Goal: Communication & Community: Answer question/provide support

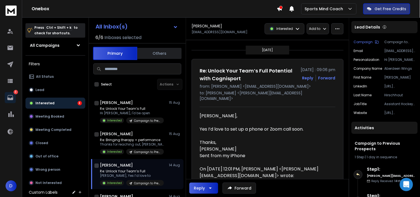
scroll to position [34, 0]
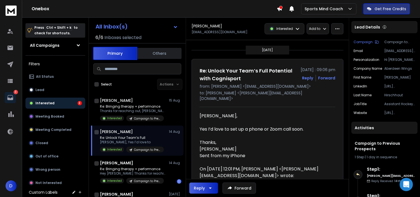
click at [141, 16] on div "Onebox Sports Mind Coach Get Free Credits" at bounding box center [210, 9] width 420 height 18
drag, startPoint x: 211, startPoint y: 87, endPoint x: 239, endPoint y: 86, distance: 27.7
click at [239, 86] on p "from: Eric Hirschhaut <ehirschhaut@aberdeenwings.com>" at bounding box center [268, 87] width 136 height 6
copy p "Eric Hirschhaut"
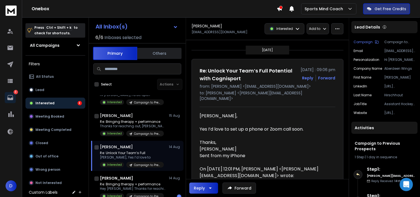
scroll to position [19, 0]
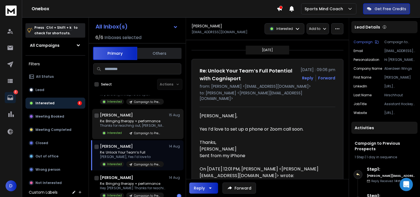
click at [113, 122] on p "Re: Bringing therapy + performance" at bounding box center [133, 121] width 67 height 4
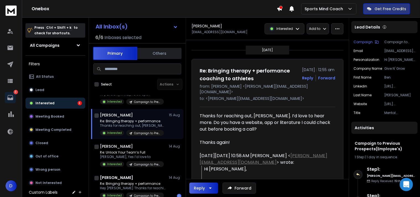
scroll to position [12, 0]
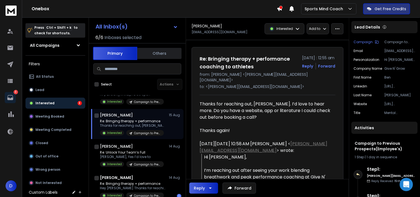
click at [224, 112] on div "Thanks for reaching out, [PERSON_NAME]. I’d love to hear more. Do you have a we…" at bounding box center [266, 111] width 132 height 20
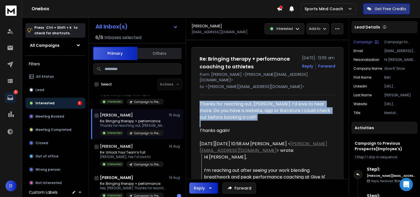
click at [224, 112] on div "Thanks for reaching out, [PERSON_NAME]. I’d love to hear more. Do you have a we…" at bounding box center [266, 111] width 132 height 20
copy div "Thanks for reaching out, [PERSON_NAME]. I’d love to hear more. Do you have a we…"
click at [229, 117] on div "Thanks for reaching out, [PERSON_NAME]. I’d love to hear more. Do you have a we…" at bounding box center [266, 111] width 132 height 20
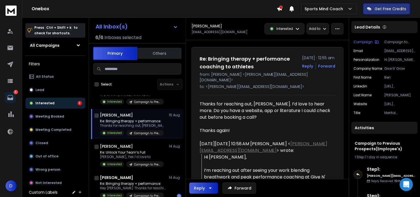
click at [224, 134] on div "Thanks again!" at bounding box center [266, 130] width 132 height 7
copy div "Thanks again!"
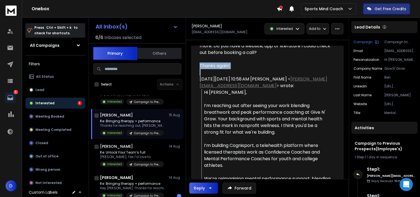
scroll to position [0, 0]
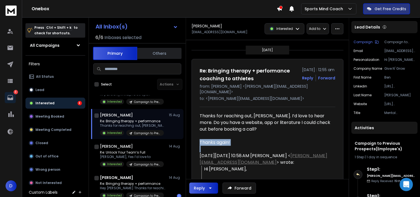
click at [218, 146] on div "Thanks again!" at bounding box center [266, 142] width 132 height 7
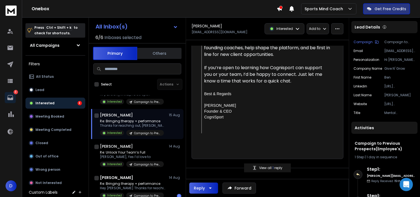
scroll to position [256, 0]
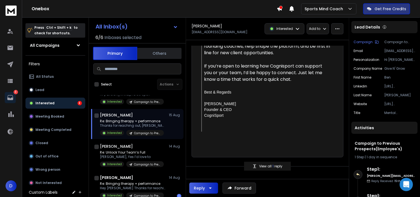
click at [251, 166] on div "View all 1 reply" at bounding box center [267, 166] width 47 height 9
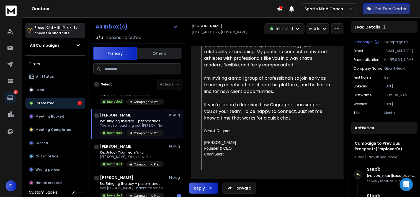
scroll to position [0, 0]
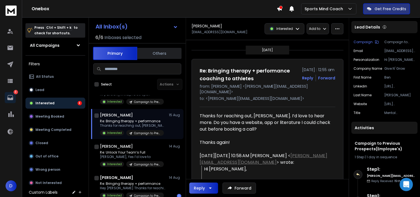
drag, startPoint x: 204, startPoint y: 29, endPoint x: 198, endPoint y: 23, distance: 8.7
click at [198, 23] on h1 "[PERSON_NAME]" at bounding box center [207, 26] width 30 height 6
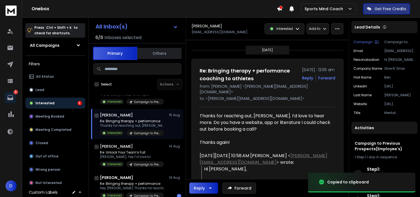
click at [200, 27] on h1 "[PERSON_NAME]" at bounding box center [207, 26] width 30 height 6
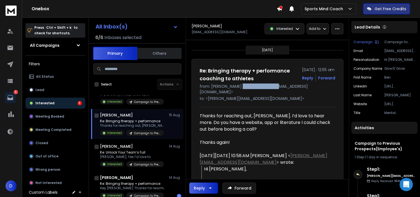
drag, startPoint x: 239, startPoint y: 94, endPoint x: 276, endPoint y: 93, distance: 37.1
click at [276, 93] on p "from: Ben Cecchini <ben@givengrow.co>" at bounding box center [268, 89] width 136 height 11
copy p "[EMAIL_ADDRESS][DOMAIN_NAME]"
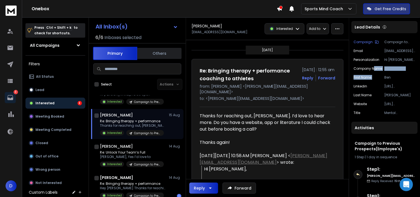
drag, startPoint x: 375, startPoint y: 67, endPoint x: 380, endPoint y: 80, distance: 13.3
click at [380, 80] on div "Campaign Campaign to Previous Prospects(Employee's) Email ben@givengrow.co Pers…" at bounding box center [385, 77] width 66 height 89
click at [386, 114] on p "Mental Performance Coach" at bounding box center [400, 113] width 31 height 4
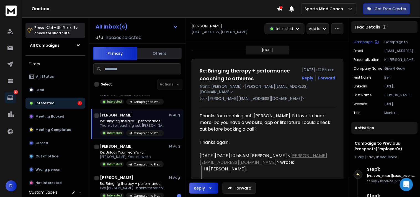
click at [210, 82] on h1 "Re: Bringing therapy + performance coaching to athletes" at bounding box center [249, 75] width 99 height 16
click at [377, 41] on icon at bounding box center [377, 42] width 4 height 4
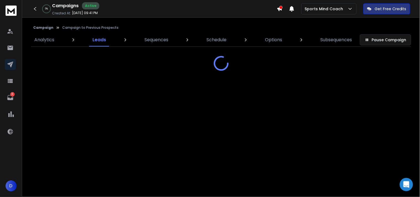
click at [391, 41] on button "Pause Campaign" at bounding box center [385, 39] width 51 height 11
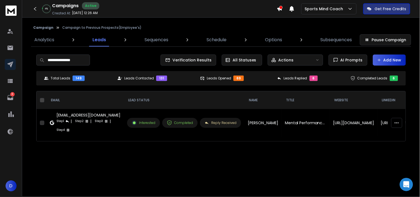
click at [370, 39] on icon at bounding box center [367, 39] width 5 height 5
click at [142, 170] on div "**********" at bounding box center [210, 98] width 420 height 197
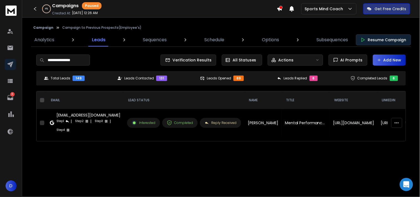
click at [366, 45] on button "Resume Campaign" at bounding box center [383, 39] width 55 height 11
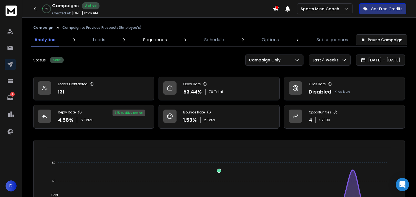
click at [165, 38] on p "Sequences" at bounding box center [155, 40] width 24 height 7
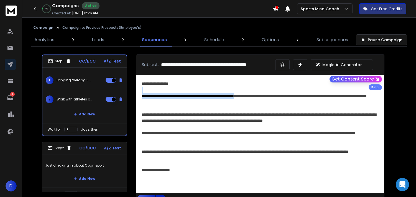
drag, startPoint x: 184, startPoint y: 92, endPoint x: 255, endPoint y: 99, distance: 71.2
click at [255, 99] on div "**********" at bounding box center [260, 134] width 248 height 118
click at [255, 99] on div "**********" at bounding box center [260, 99] width 237 height 12
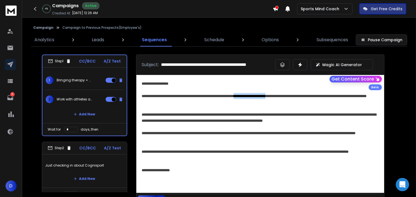
drag, startPoint x: 255, startPoint y: 99, endPoint x: 296, endPoint y: 93, distance: 41.1
click at [296, 93] on div "**********" at bounding box center [260, 99] width 237 height 12
drag, startPoint x: 296, startPoint y: 93, endPoint x: 319, endPoint y: 93, distance: 23.6
click at [319, 93] on div "**********" at bounding box center [260, 99] width 237 height 12
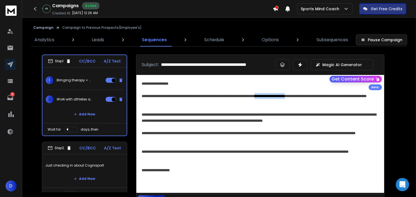
click at [319, 93] on div "**********" at bounding box center [260, 99] width 237 height 12
drag, startPoint x: 196, startPoint y: 116, endPoint x: 229, endPoint y: 117, distance: 32.8
click at [229, 117] on div "**********" at bounding box center [260, 118] width 237 height 12
drag, startPoint x: 229, startPoint y: 117, endPoint x: 254, endPoint y: 114, distance: 25.2
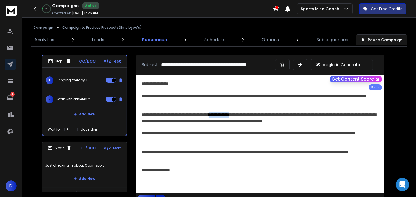
click at [254, 114] on div "**********" at bounding box center [260, 118] width 237 height 12
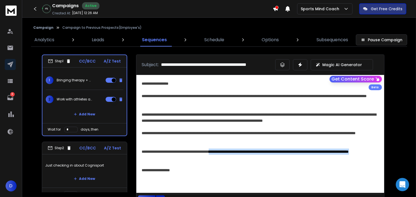
drag, startPoint x: 224, startPoint y: 155, endPoint x: 245, endPoint y: 155, distance: 20.2
click at [245, 155] on div "**********" at bounding box center [260, 155] width 237 height 12
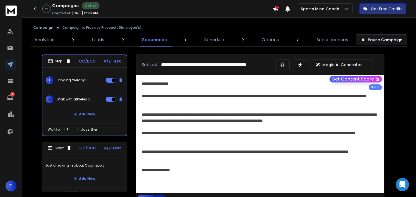
click at [154, 135] on div "**********" at bounding box center [260, 136] width 237 height 12
click at [178, 139] on div "**********" at bounding box center [260, 136] width 237 height 12
click at [245, 132] on div "**********" at bounding box center [260, 136] width 237 height 12
drag, startPoint x: 245, startPoint y: 132, endPoint x: 262, endPoint y: 130, distance: 17.3
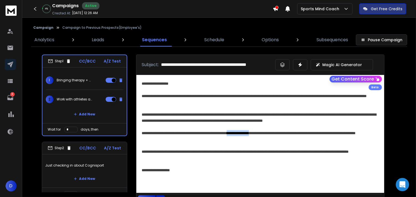
click at [262, 130] on div "**********" at bounding box center [260, 136] width 237 height 12
drag, startPoint x: 222, startPoint y: 135, endPoint x: 254, endPoint y: 134, distance: 32.2
click at [254, 134] on div "**********" at bounding box center [260, 136] width 237 height 12
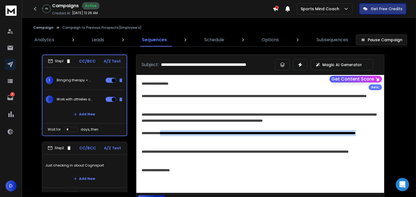
drag, startPoint x: 162, startPoint y: 134, endPoint x: 211, endPoint y: 138, distance: 49.5
click at [211, 138] on div "**********" at bounding box center [260, 136] width 237 height 12
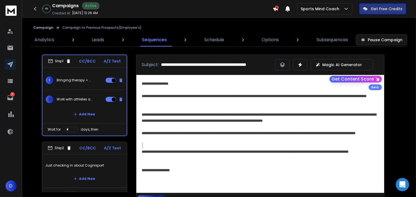
drag, startPoint x: 211, startPoint y: 138, endPoint x: 237, endPoint y: 137, distance: 25.5
click at [237, 137] on div "**********" at bounding box center [260, 136] width 237 height 12
drag, startPoint x: 243, startPoint y: 127, endPoint x: 263, endPoint y: 133, distance: 20.9
click at [263, 133] on div "**********" at bounding box center [260, 134] width 248 height 118
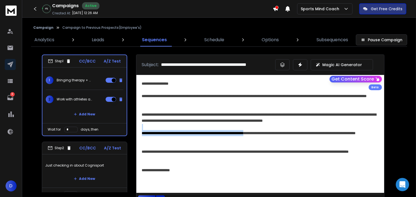
click at [263, 133] on div "**********" at bounding box center [260, 136] width 237 height 12
drag, startPoint x: 263, startPoint y: 133, endPoint x: 303, endPoint y: 129, distance: 40.9
click at [303, 129] on div "**********" at bounding box center [260, 134] width 248 height 118
click at [303, 129] on div at bounding box center [260, 127] width 237 height 6
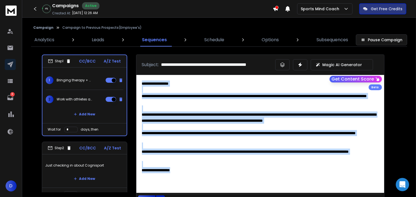
drag, startPoint x: 190, startPoint y: 173, endPoint x: 142, endPoint y: 83, distance: 101.8
click at [142, 83] on div "**********" at bounding box center [260, 134] width 248 height 118
click at [182, 127] on div at bounding box center [260, 127] width 237 height 6
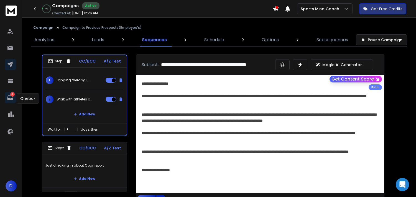
click at [7, 100] on icon at bounding box center [10, 97] width 6 height 5
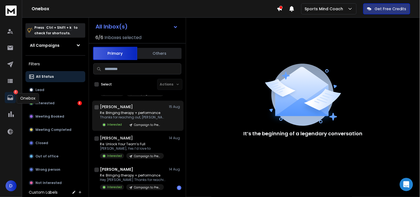
scroll to position [31, 0]
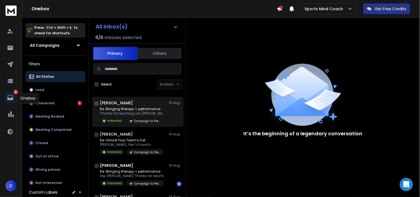
click at [111, 145] on p "[PERSON_NAME], Yes I’d love to" at bounding box center [132, 145] width 64 height 4
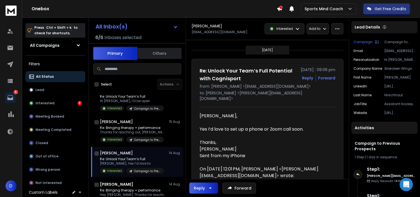
scroll to position [14, 0]
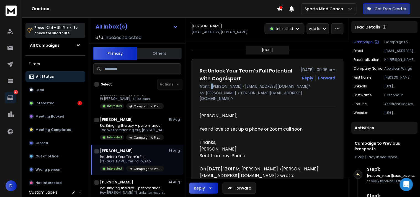
click at [212, 87] on p "from: [PERSON_NAME] <[EMAIL_ADDRESS][DOMAIN_NAME]>" at bounding box center [268, 87] width 136 height 6
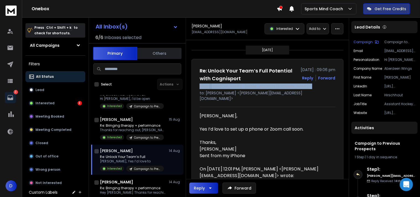
click at [212, 87] on p "from: [PERSON_NAME] <[EMAIL_ADDRESS][DOMAIN_NAME]>" at bounding box center [268, 87] width 136 height 6
drag, startPoint x: 212, startPoint y: 87, endPoint x: 239, endPoint y: 85, distance: 27.5
click at [239, 85] on p "from: [PERSON_NAME] <[EMAIL_ADDRESS][DOMAIN_NAME]>" at bounding box center [268, 87] width 136 height 6
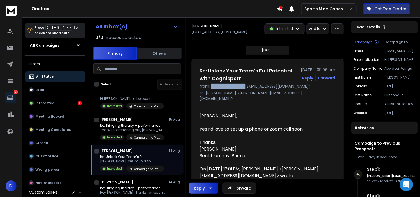
copy p "[PERSON_NAME]"
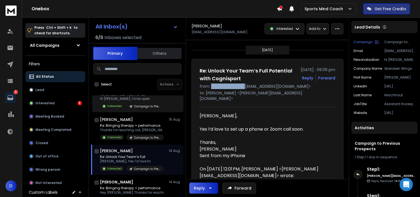
scroll to position [0, 0]
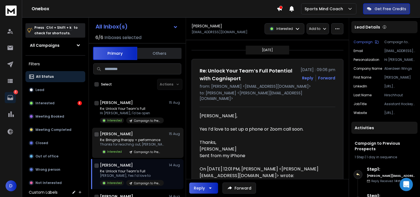
click at [118, 136] on h1 "[PERSON_NAME]" at bounding box center [116, 134] width 33 height 6
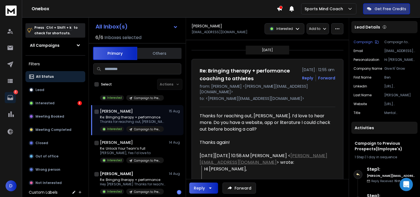
scroll to position [40, 0]
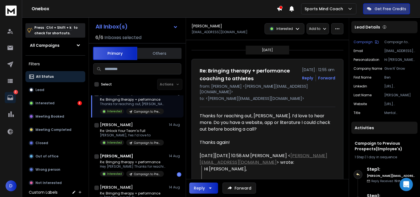
click at [125, 157] on h1 "[PERSON_NAME]" at bounding box center [116, 157] width 33 height 6
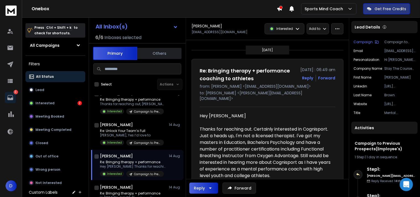
scroll to position [24, 0]
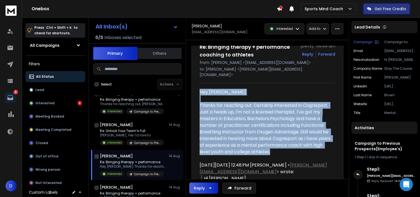
drag, startPoint x: 197, startPoint y: 96, endPoint x: 287, endPoint y: 154, distance: 107.3
copy div "Hey [PERSON_NAME] Thanks for reaching out. Certainly interested in Cognisport. …"
click at [287, 154] on div "Thanks for reaching out. Certainly interested in Cognisport. Just a heads up, I…" at bounding box center [266, 128] width 132 height 53
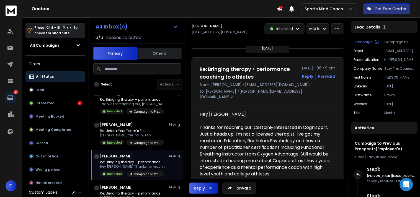
scroll to position [0, 0]
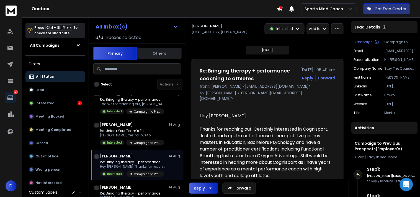
click at [194, 24] on h1 "[PERSON_NAME]" at bounding box center [207, 26] width 30 height 6
click at [395, 49] on p "[EMAIL_ADDRESS][DOMAIN_NAME]" at bounding box center [400, 51] width 31 height 4
click at [391, 112] on p "Mental Performance / Leadership Coach" at bounding box center [400, 113] width 31 height 4
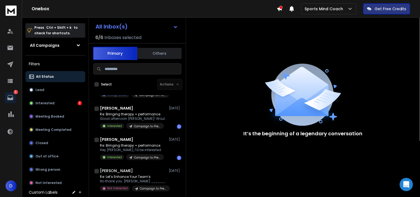
scroll to position [170, 0]
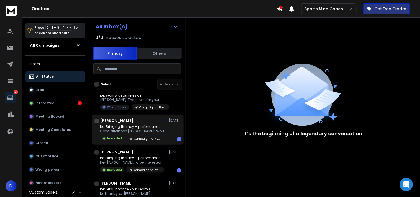
click at [125, 128] on p "Re: Bringing therapy + performance" at bounding box center [133, 127] width 67 height 4
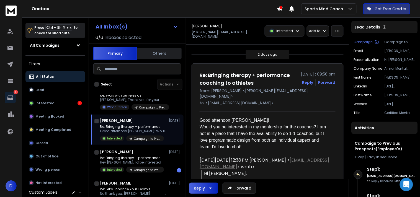
click at [212, 117] on div "Good afternoon [PERSON_NAME]! Would you be interested in my mentorship for the …" at bounding box center [266, 133] width 132 height 33
click at [214, 117] on div "Good afternoon [PERSON_NAME]! Would you be interested in my mentorship for the …" at bounding box center [266, 133] width 132 height 33
click at [402, 113] on p "Certified Mental Performance Coach" at bounding box center [400, 113] width 31 height 4
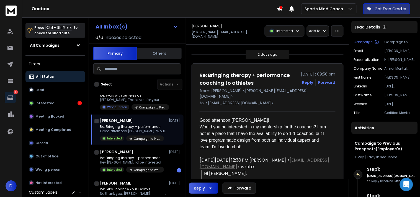
click at [402, 53] on p "[PERSON_NAME][EMAIL_ADDRESS][DOMAIN_NAME]" at bounding box center [400, 51] width 31 height 4
click at [200, 25] on h1 "[PERSON_NAME]" at bounding box center [207, 26] width 30 height 6
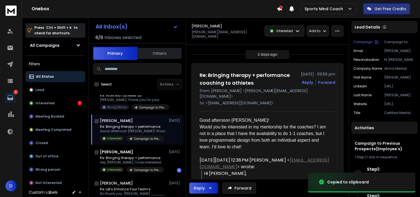
click at [224, 117] on div "Good afternoon [PERSON_NAME]! Would you be interested in my mentorship for the …" at bounding box center [266, 133] width 132 height 33
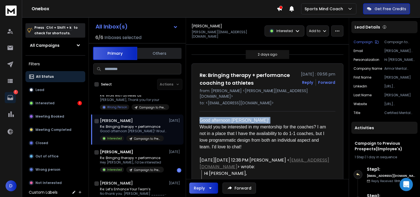
click at [224, 117] on div "Good afternoon [PERSON_NAME]! Would you be interested in my mentorship for the …" at bounding box center [266, 133] width 132 height 33
click at [226, 121] on div "Good afternoon [PERSON_NAME]! Would you be interested in my mentorship for the …" at bounding box center [266, 133] width 132 height 33
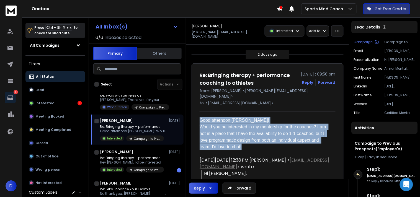
drag, startPoint x: 221, startPoint y: 135, endPoint x: 200, endPoint y: 113, distance: 30.2
click at [200, 117] on div "Good afternoon [PERSON_NAME]! Would you be interested in my mentorship for the …" at bounding box center [266, 133] width 132 height 33
copy div "Good afternoon [PERSON_NAME]! Would you be interested in my mentorship for the …"
click at [249, 124] on div "Good afternoon [PERSON_NAME]! Would you be interested in my mentorship for the …" at bounding box center [266, 133] width 132 height 33
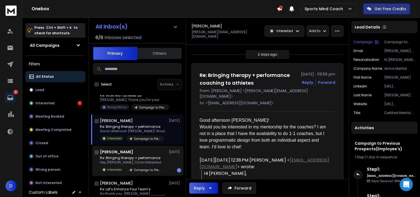
click at [122, 155] on div "[PERSON_NAME] [DATE] Re: Bringing therapy + performance Hey [PERSON_NAME], I'd …" at bounding box center [140, 161] width 81 height 24
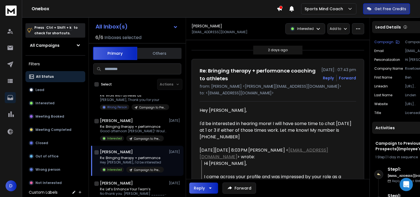
click at [203, 24] on h1 "[PERSON_NAME]" at bounding box center [207, 26] width 30 height 6
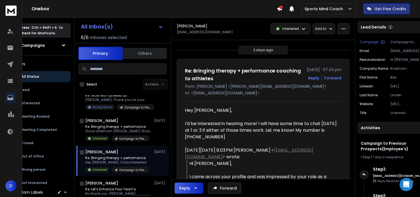
scroll to position [0, 28]
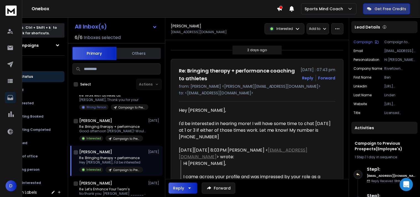
click at [387, 50] on p "[EMAIL_ADDRESS][DOMAIN_NAME]" at bounding box center [400, 51] width 31 height 4
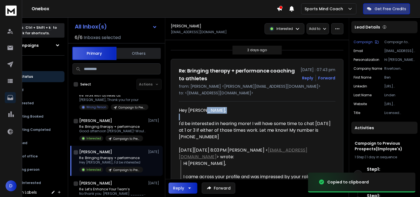
drag, startPoint x: 200, startPoint y: 115, endPoint x: 200, endPoint y: 112, distance: 3.0
click at [200, 112] on div "Hey [PERSON_NAME], I'd be interested in hearing more! I will have some time to …" at bounding box center [255, 123] width 152 height 33
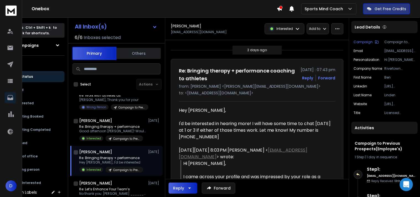
click at [198, 122] on div "I'd be interested in hearing more! I will have some time to chat [DATE] at 1 or…" at bounding box center [255, 131] width 152 height 20
copy div "Hey [PERSON_NAME],"
click at [209, 130] on div "I'd be interested in hearing more! I will have some time to chat [DATE] at 1 or…" at bounding box center [255, 131] width 152 height 20
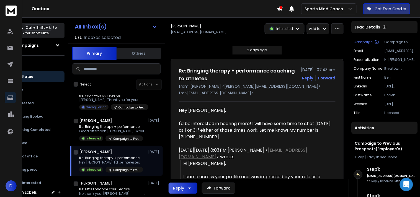
click at [385, 114] on p "Licensed Professional Clinical Counselor" at bounding box center [400, 113] width 31 height 4
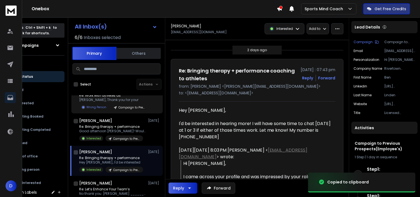
scroll to position [0, 0]
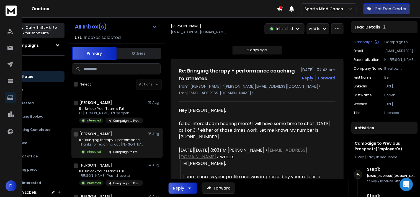
click at [85, 134] on h1 "[PERSON_NAME]" at bounding box center [95, 134] width 33 height 6
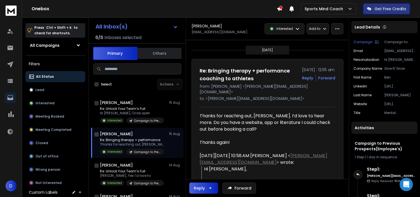
click at [393, 114] on p "Mental Performance Coach" at bounding box center [400, 113] width 31 height 4
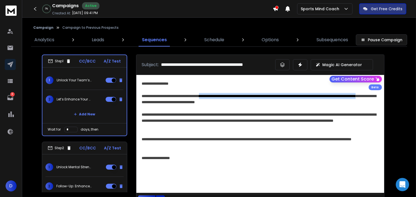
drag, startPoint x: 185, startPoint y: 99, endPoint x: 214, endPoint y: 96, distance: 29.8
click at [214, 96] on div "**********" at bounding box center [260, 99] width 237 height 12
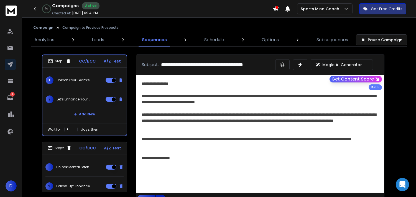
click at [266, 93] on div "**********" at bounding box center [260, 99] width 237 height 12
drag, startPoint x: 214, startPoint y: 106, endPoint x: 250, endPoint y: 108, distance: 36.1
click at [250, 108] on div at bounding box center [260, 109] width 237 height 6
click at [218, 119] on div "**********" at bounding box center [260, 121] width 237 height 19
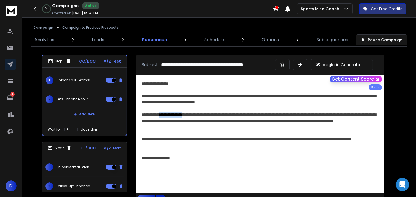
drag, startPoint x: 163, startPoint y: 112, endPoint x: 200, endPoint y: 110, distance: 36.1
click at [200, 110] on div "**********" at bounding box center [260, 134] width 248 height 118
click at [200, 110] on div at bounding box center [260, 109] width 237 height 6
